Goal: Find specific page/section: Find specific page/section

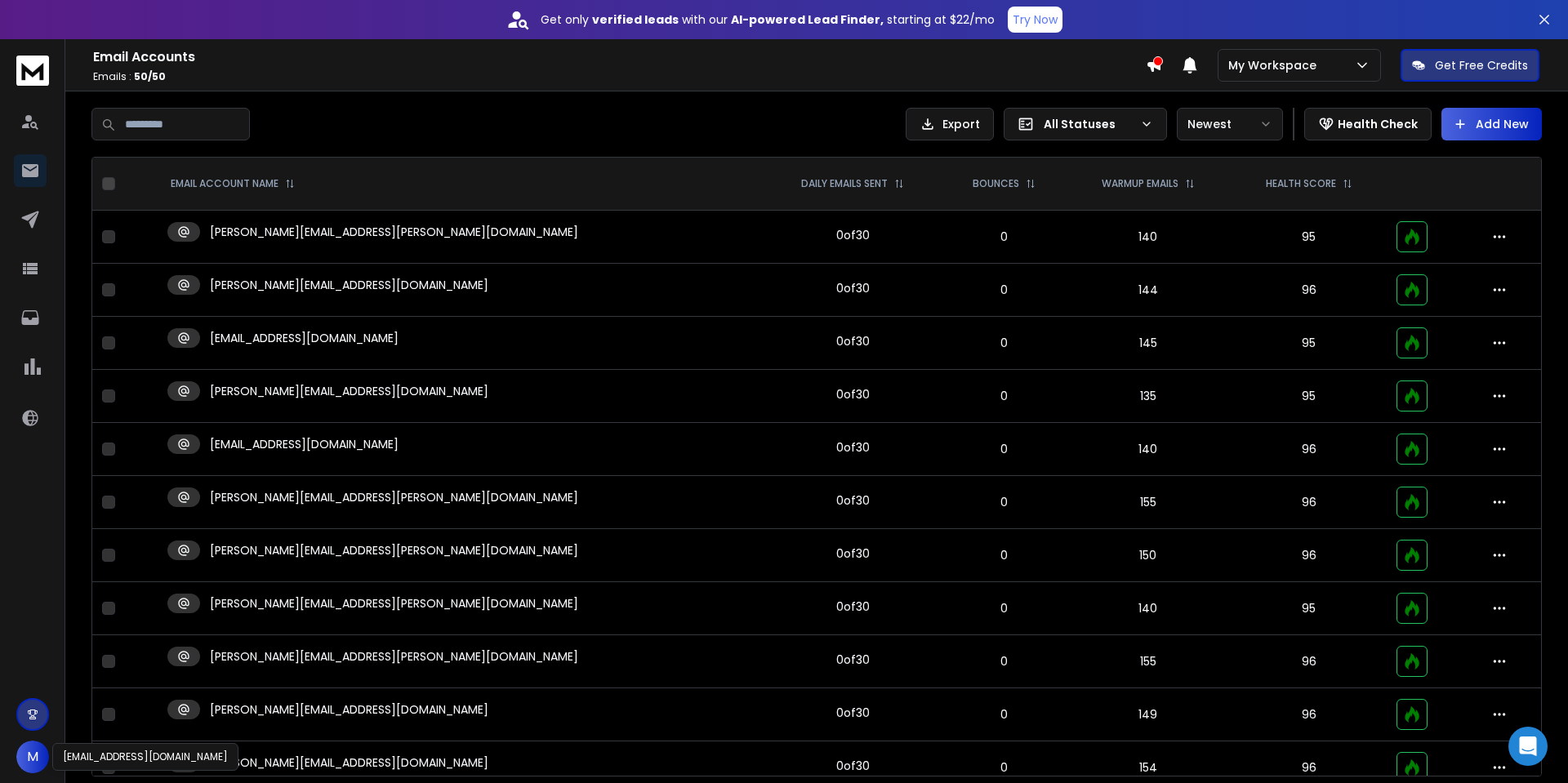
click at [29, 754] on span "M" at bounding box center [33, 757] width 33 height 33
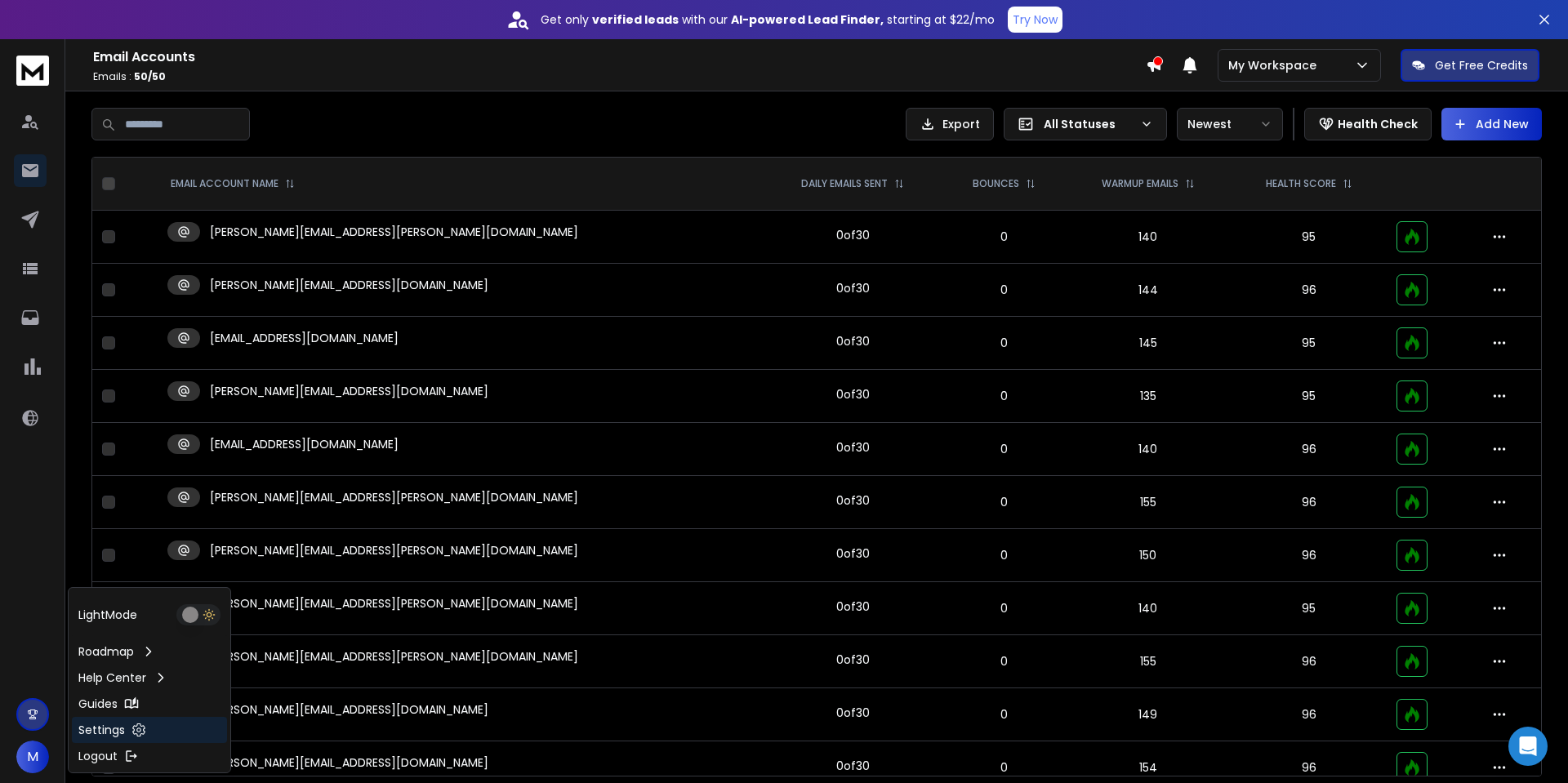
click at [144, 734] on icon at bounding box center [139, 731] width 15 height 15
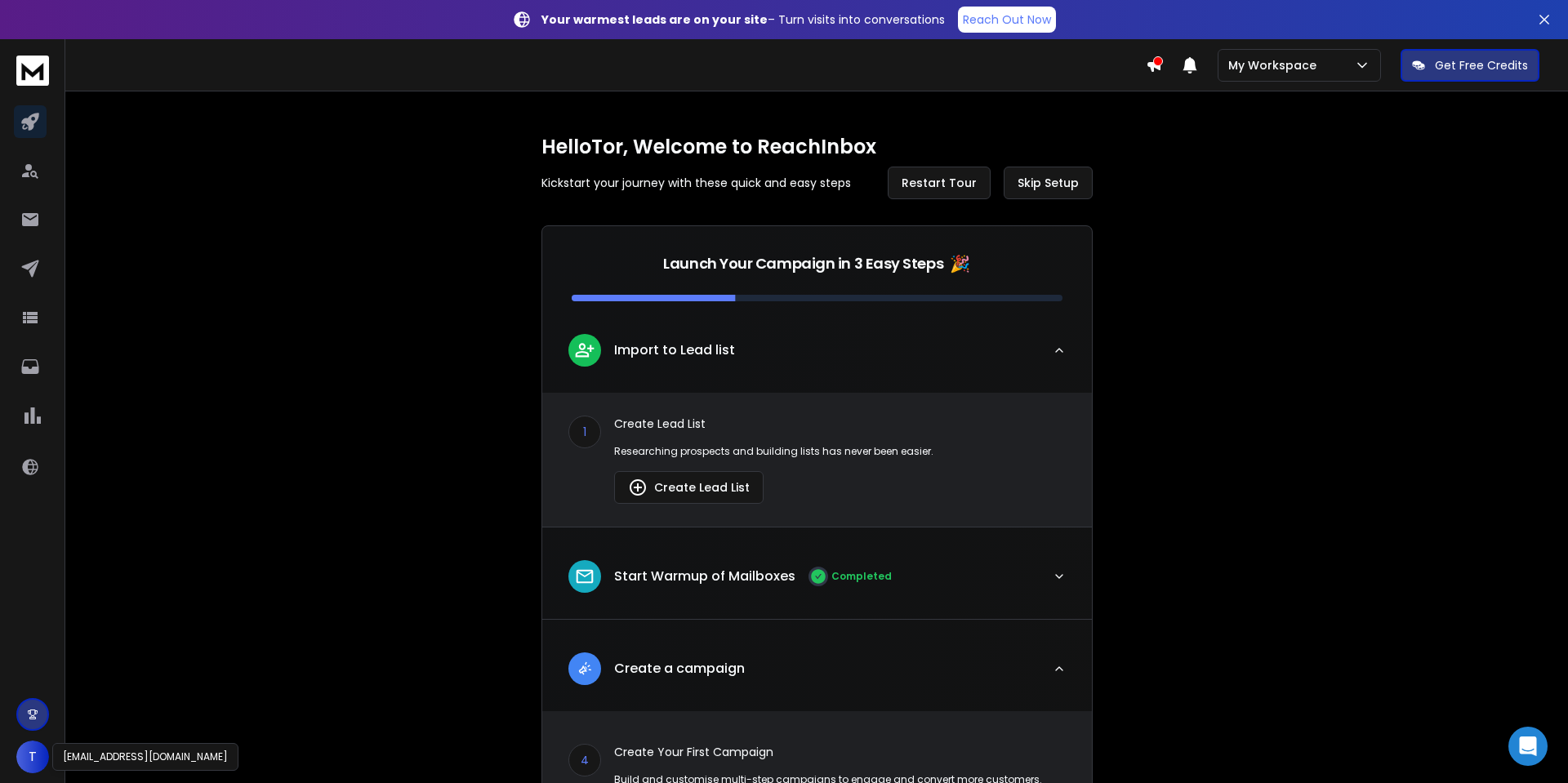
click at [32, 763] on span "T" at bounding box center [33, 757] width 33 height 33
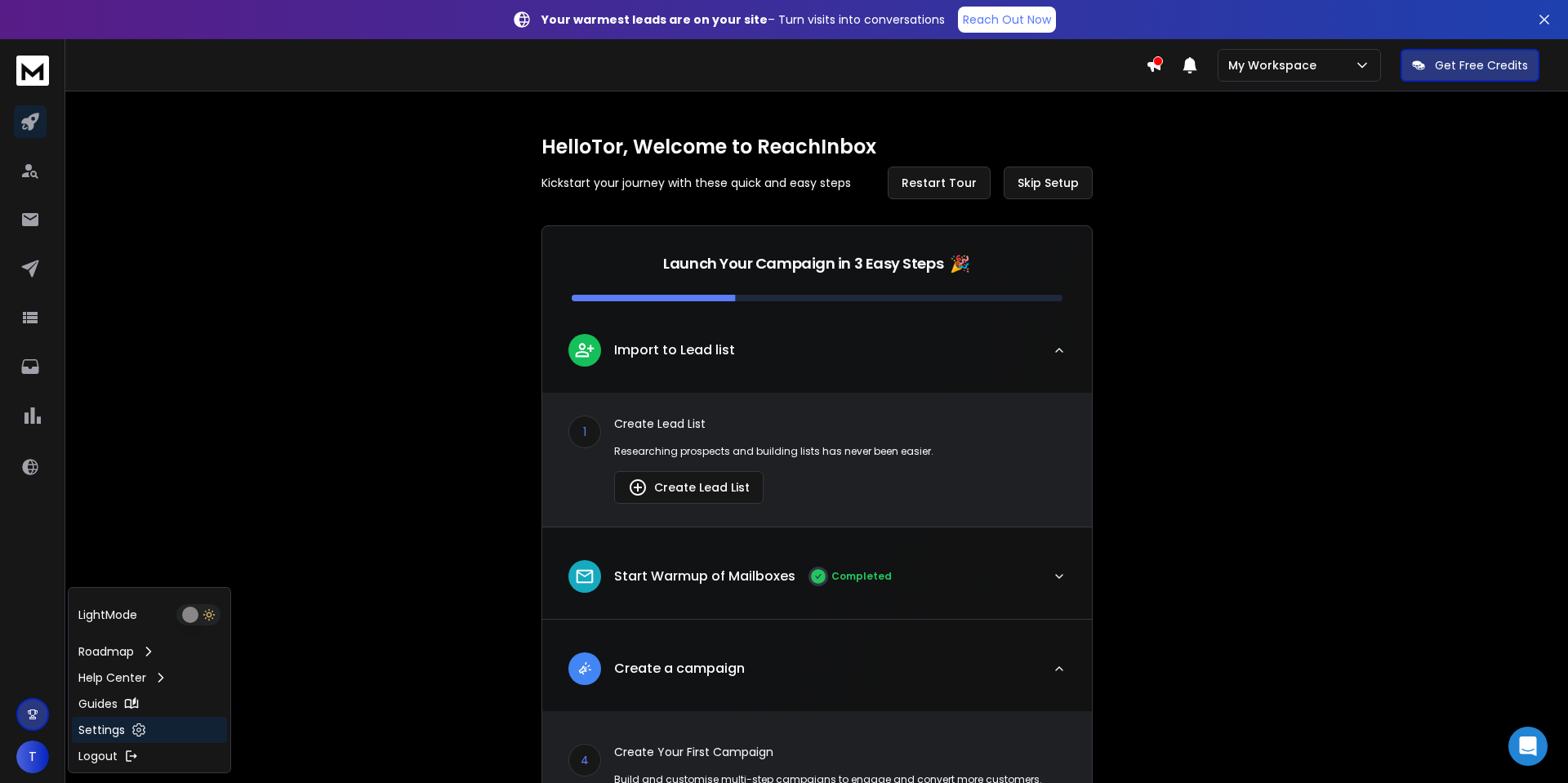
click at [198, 731] on div "Settings" at bounding box center [150, 731] width 155 height 26
